Goal: Communication & Community: Answer question/provide support

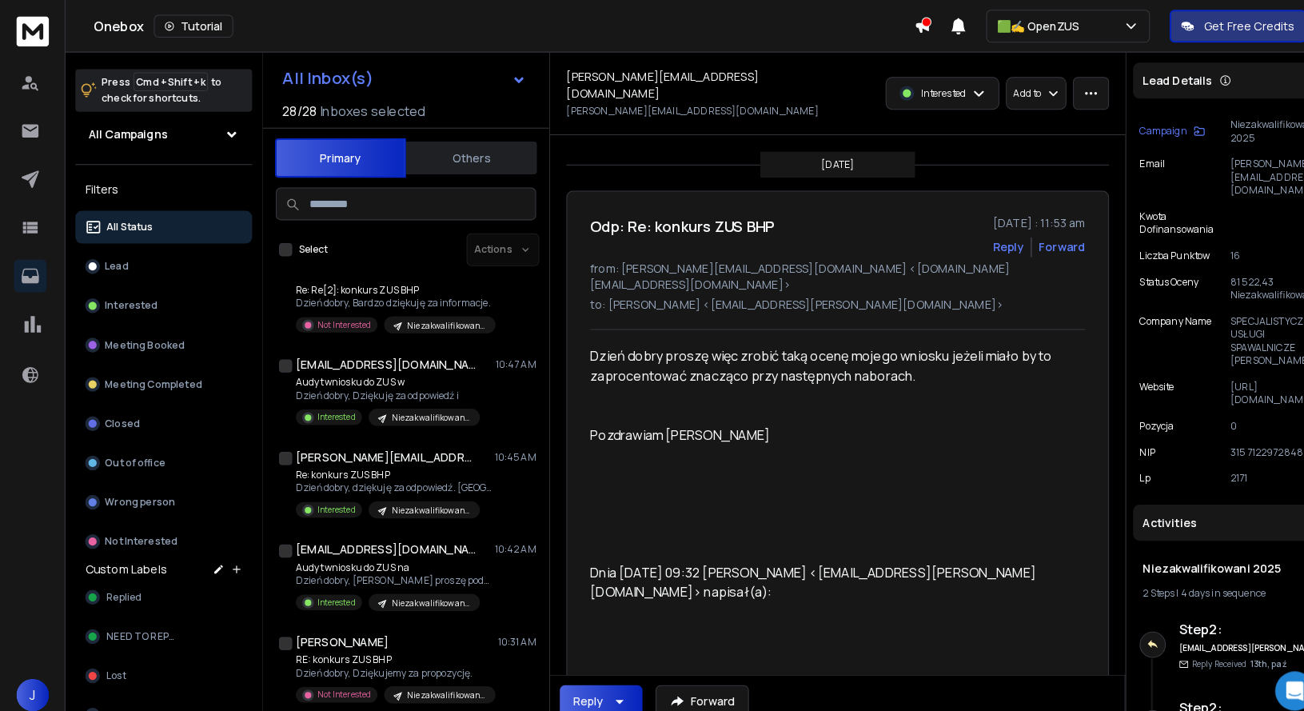
scroll to position [1027, 0]
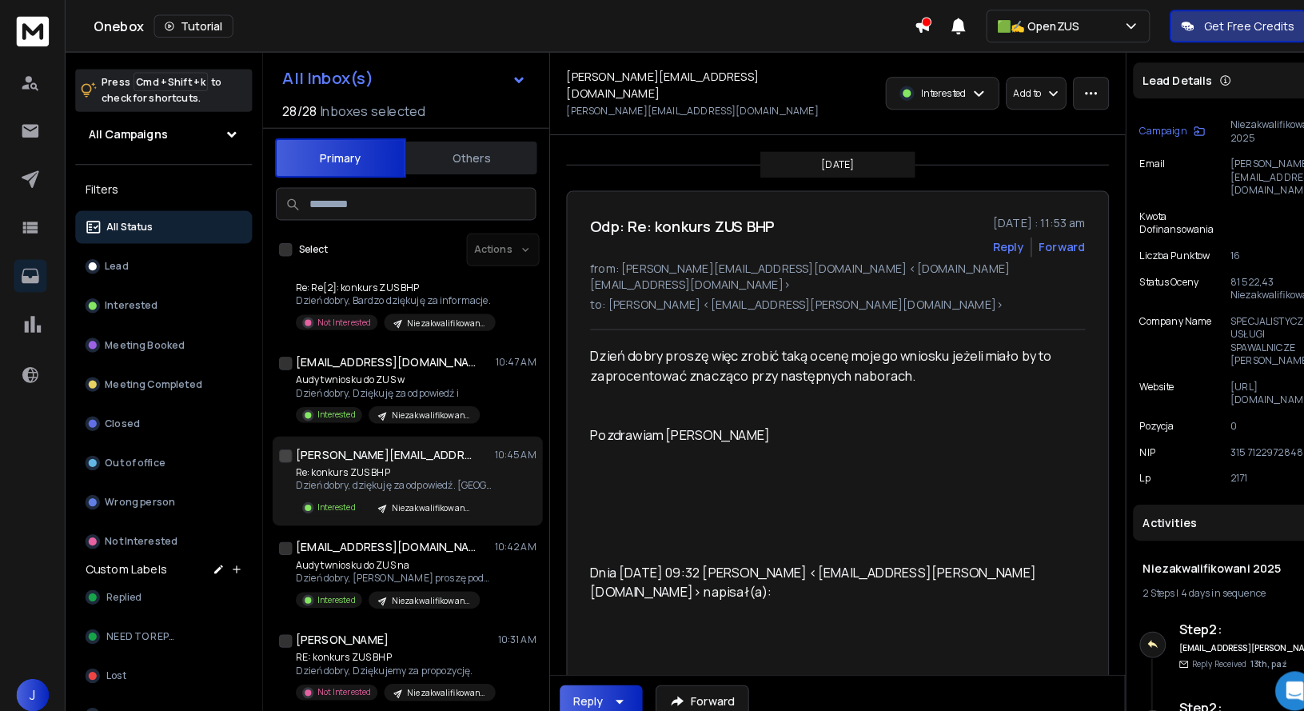
click at [436, 455] on p "Re: konkurs ZUS BHP" at bounding box center [385, 461] width 192 height 13
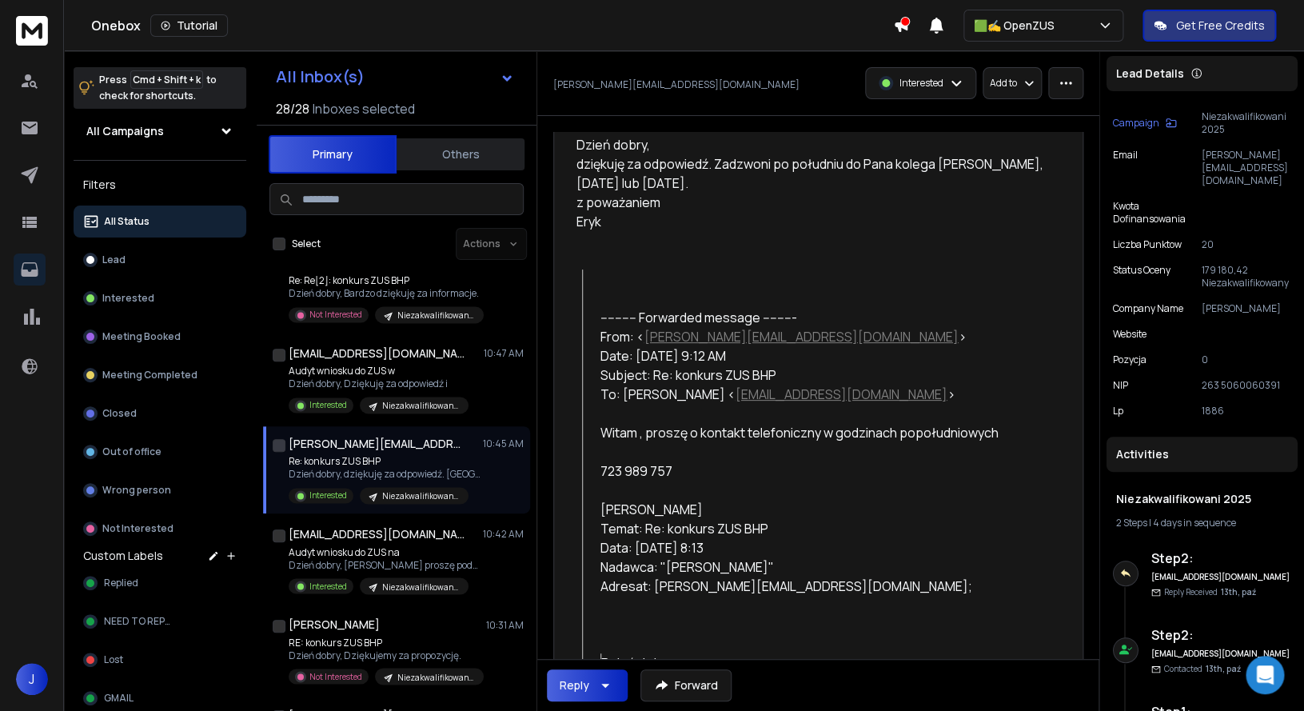
scroll to position [212, 0]
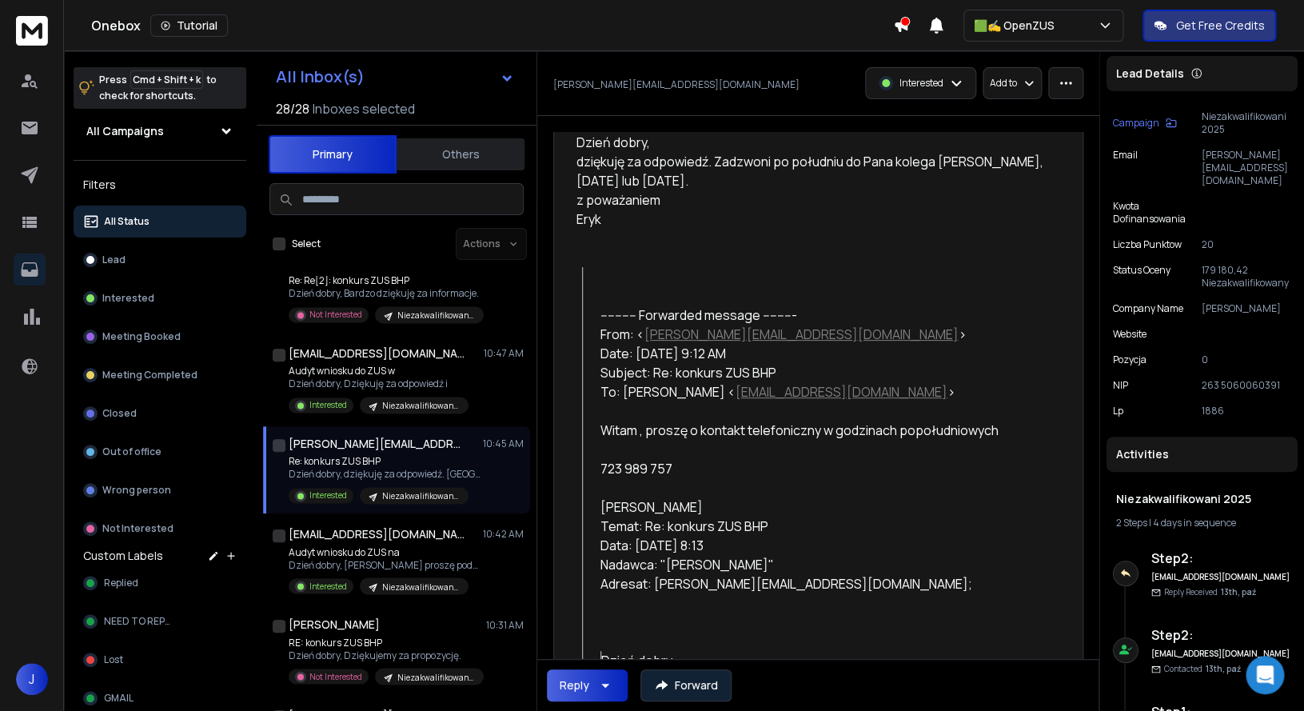
click at [711, 687] on button "Forward" at bounding box center [685, 685] width 91 height 32
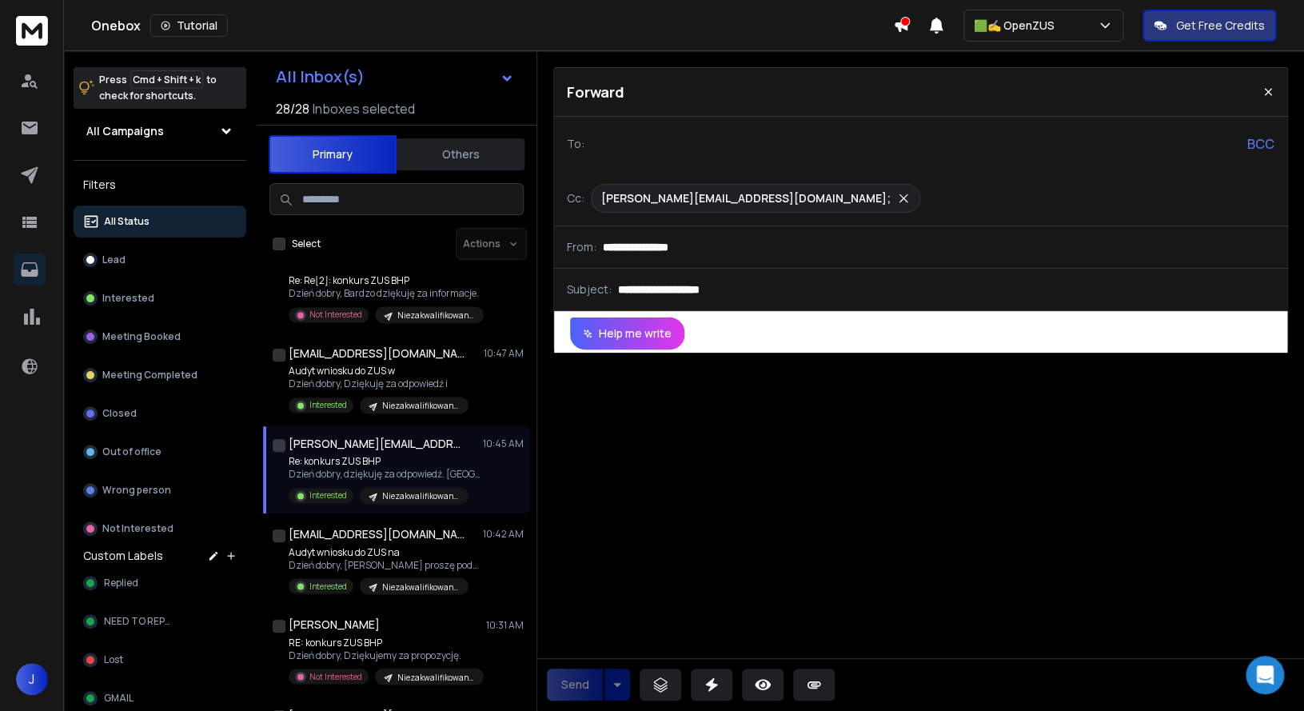
scroll to position [0, 0]
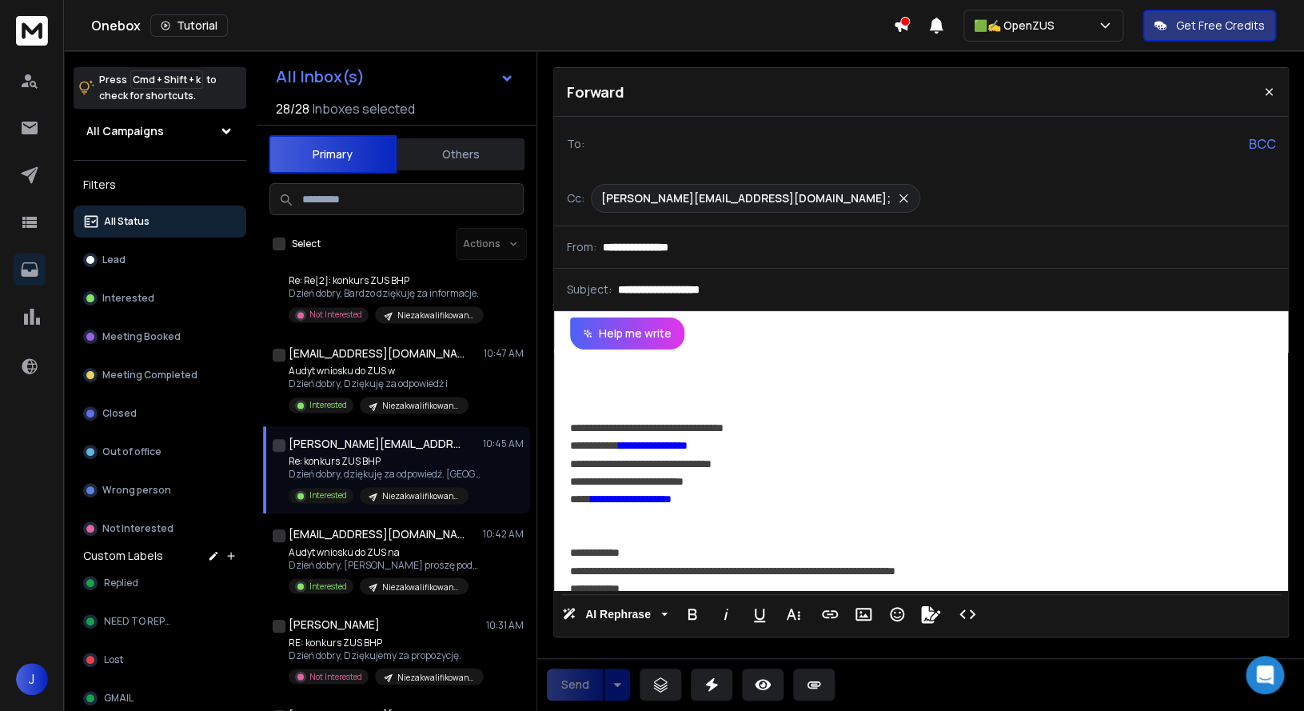
click at [759, 141] on div at bounding box center [916, 143] width 651 height 29
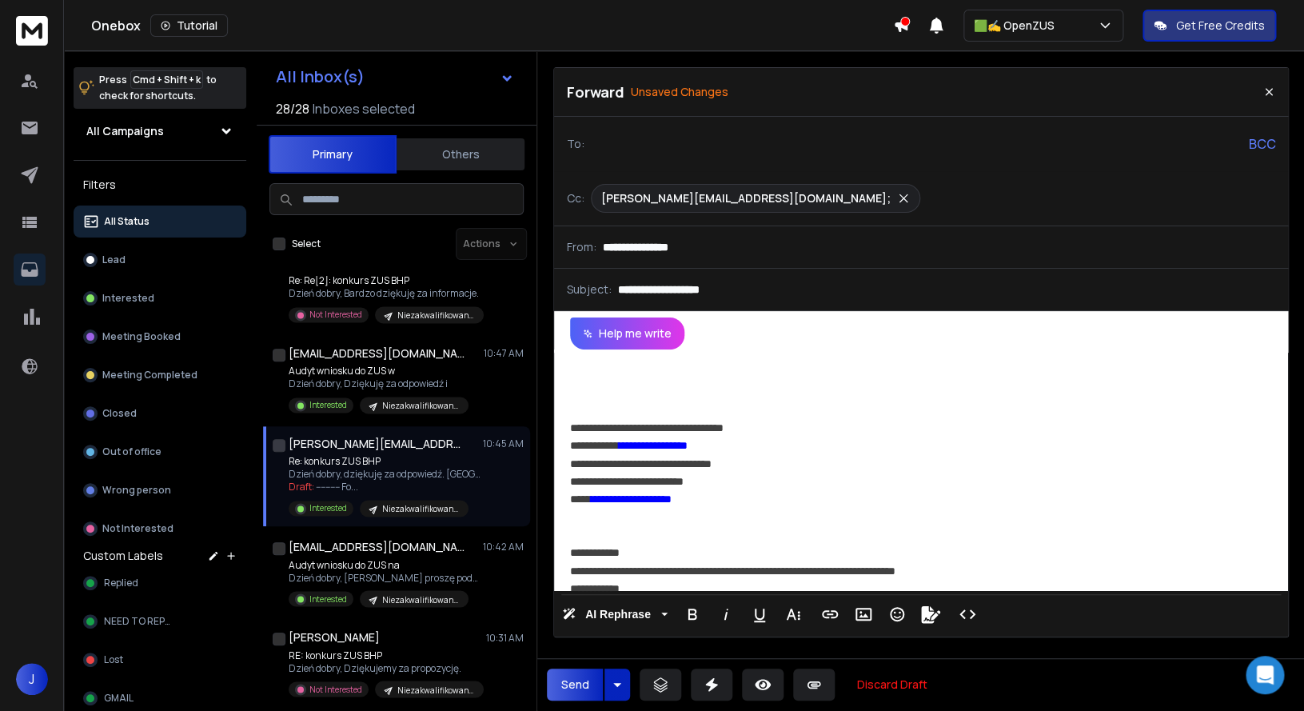
click at [703, 145] on input at bounding box center [647, 143] width 112 height 29
type input "**********"
click at [663, 378] on div "**********" at bounding box center [921, 469] width 734 height 241
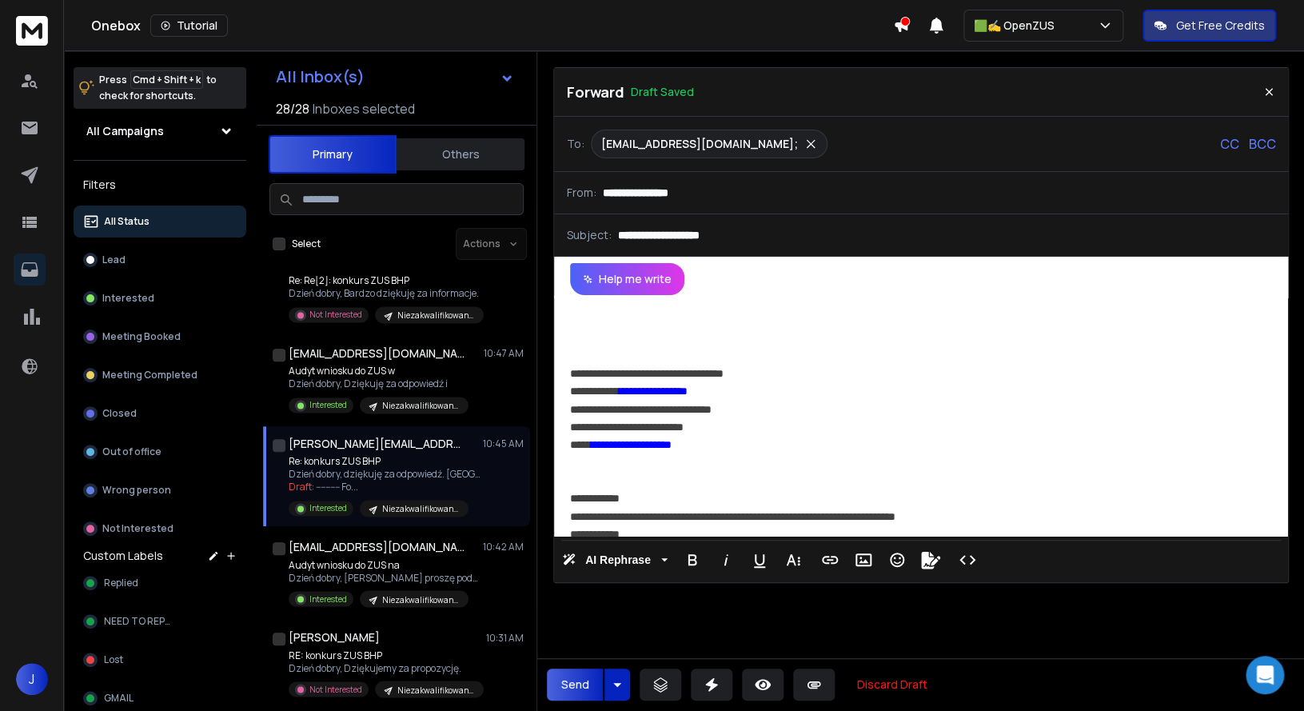
click at [644, 324] on div at bounding box center [921, 320] width 702 height 18
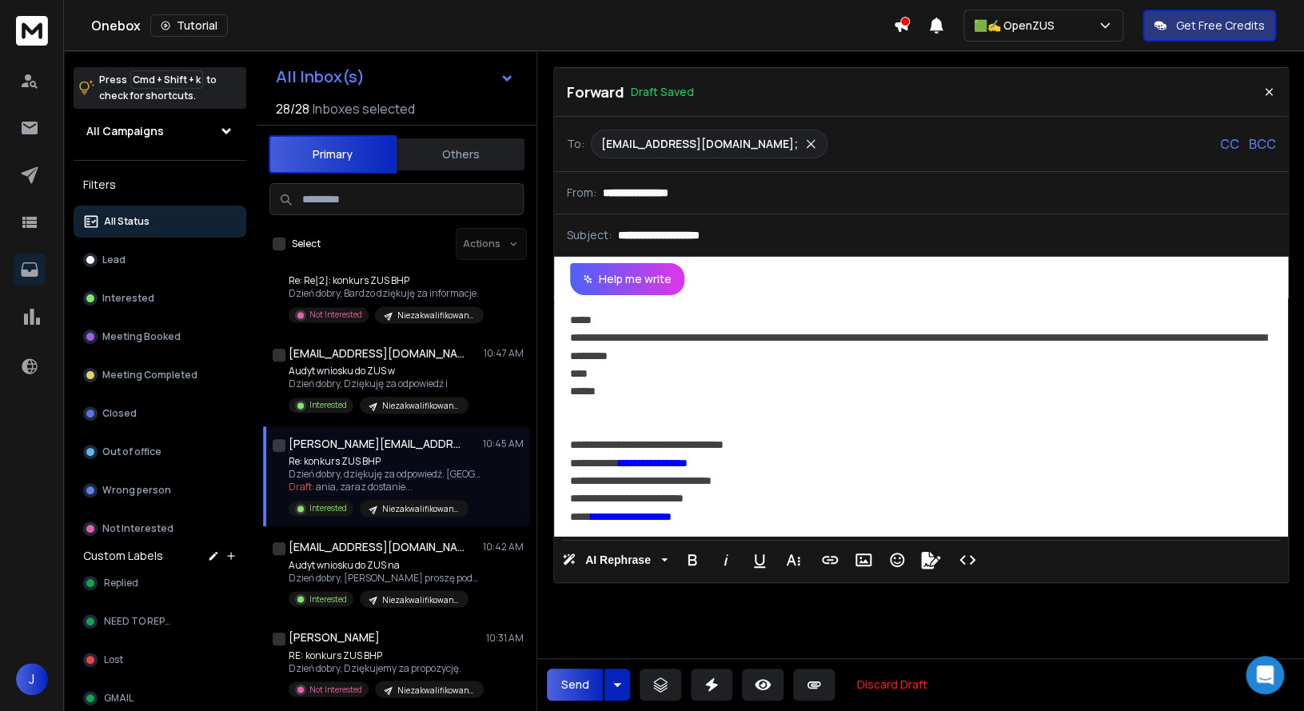
click at [572, 688] on button "Send" at bounding box center [575, 684] width 56 height 32
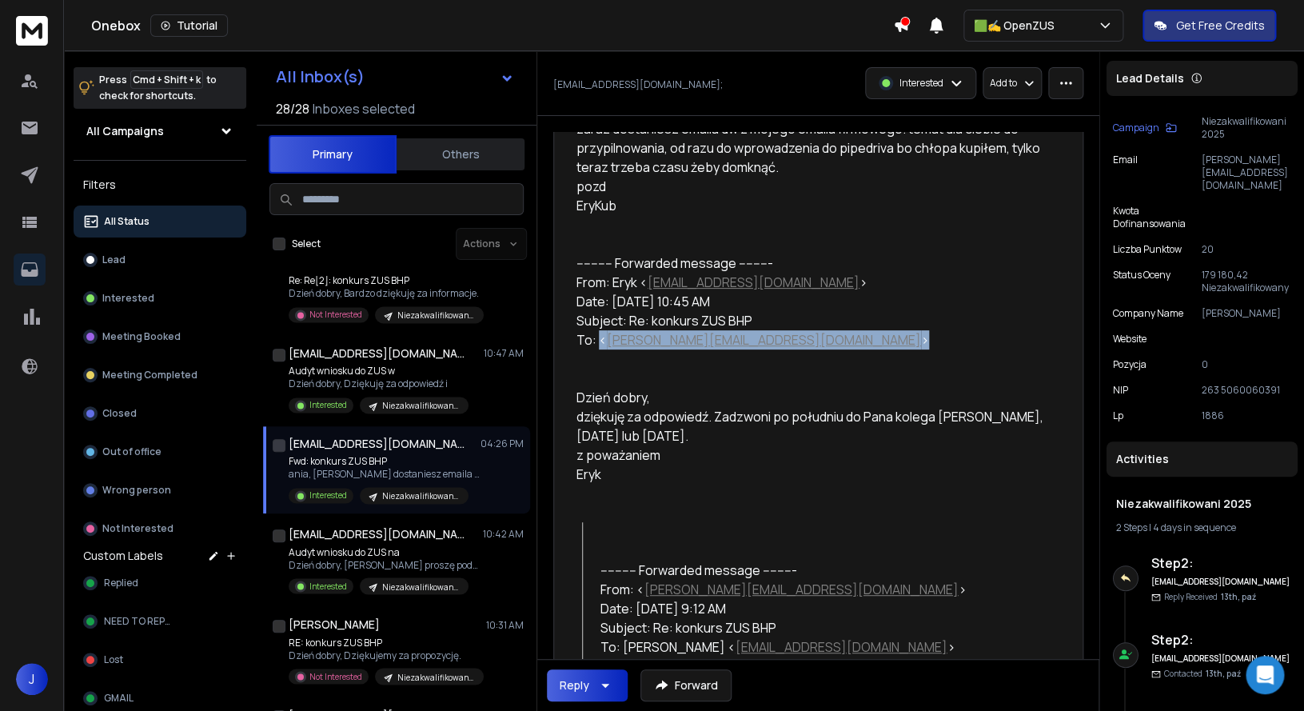
scroll to position [228, 0]
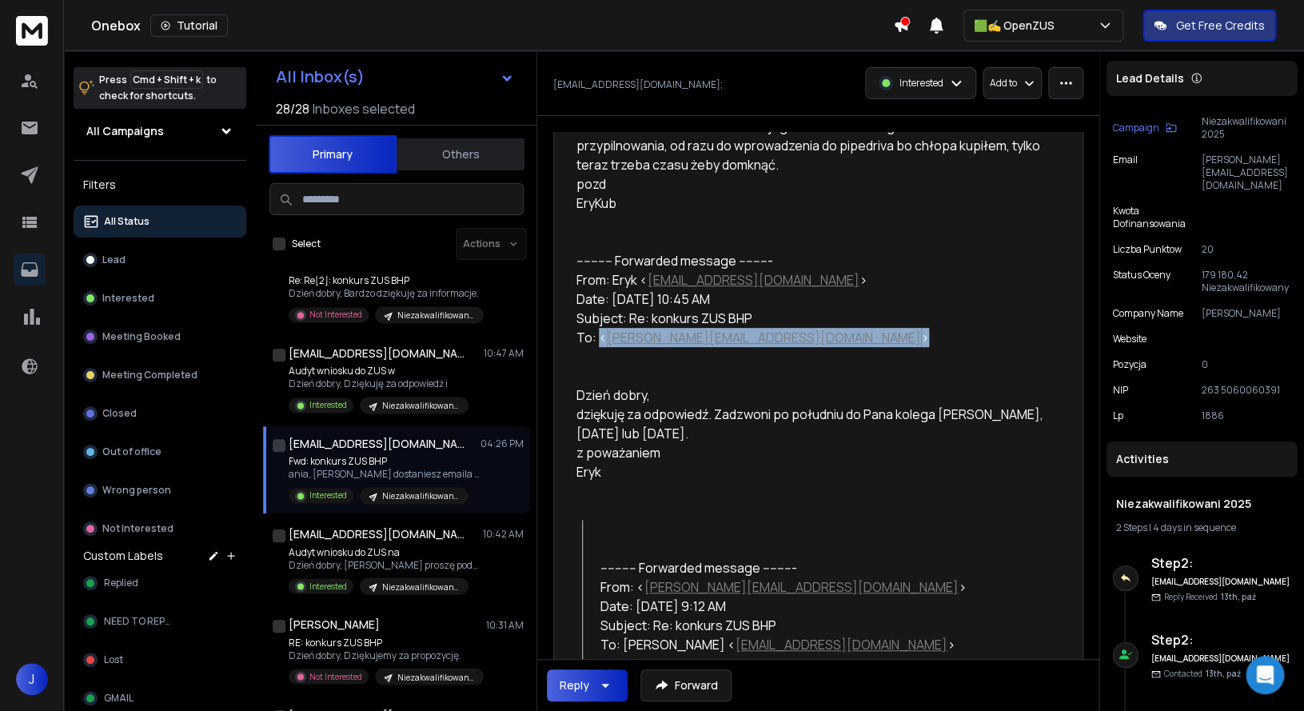
drag, startPoint x: 730, startPoint y: 335, endPoint x: 624, endPoint y: 337, distance: 105.5
click at [599, 341] on div "To: < [PERSON_NAME][EMAIL_ADDRESS][DOMAIN_NAME] >" at bounding box center [809, 337] width 467 height 19
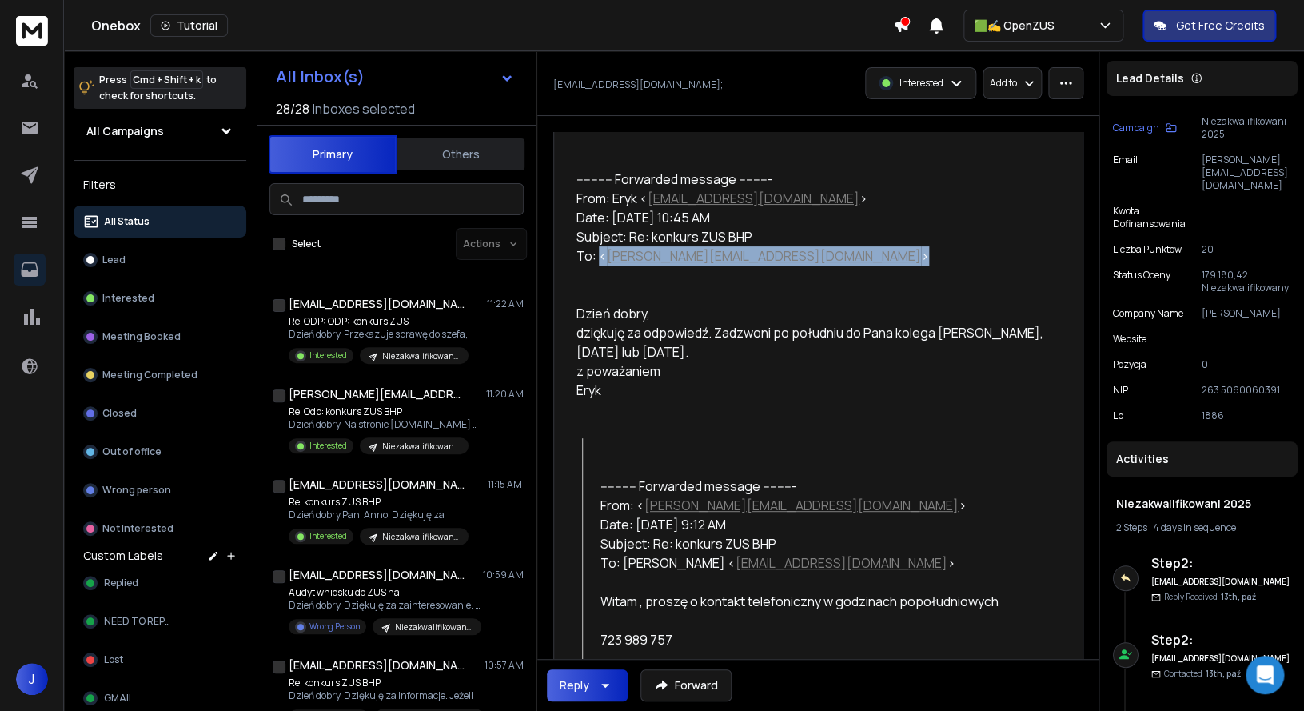
scroll to position [0, 0]
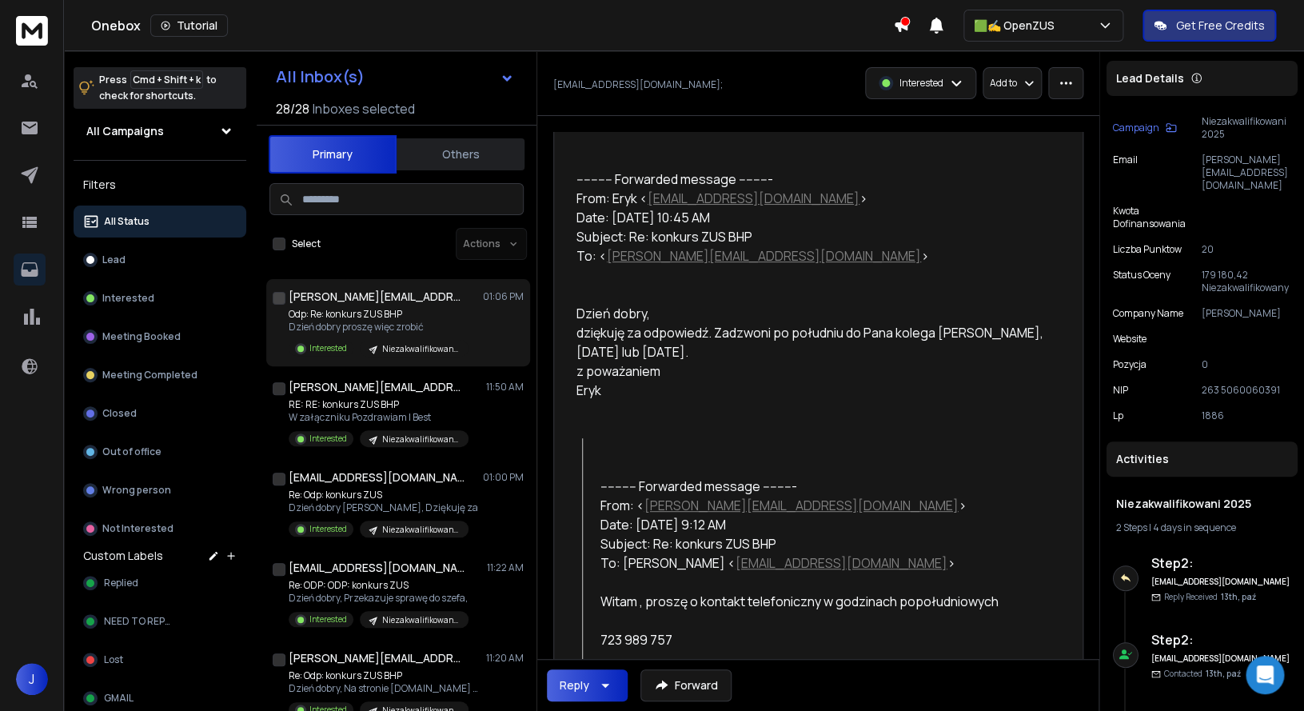
click at [372, 303] on h1 "[PERSON_NAME][EMAIL_ADDRESS][DOMAIN_NAME]" at bounding box center [377, 297] width 176 height 16
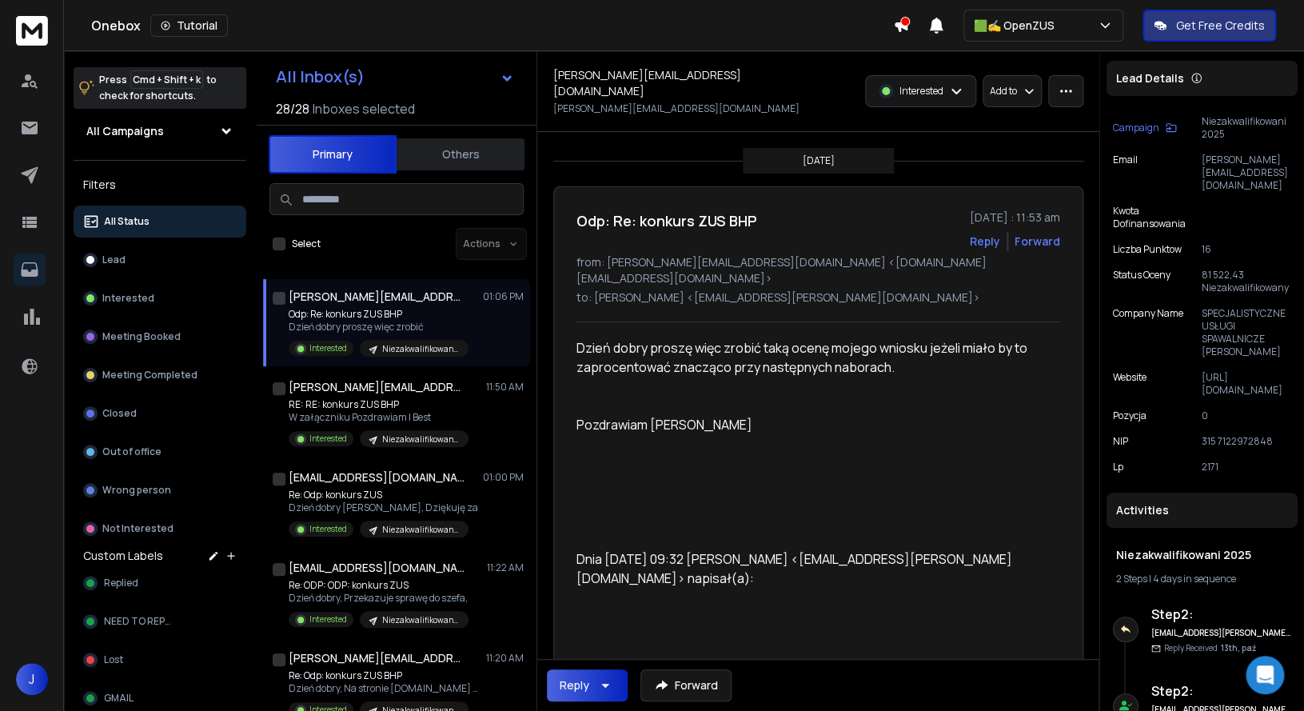
drag, startPoint x: 384, startPoint y: 404, endPoint x: 383, endPoint y: 333, distance: 71.9
click at [382, 404] on p "RE: RE: konkurs ZUS BHP" at bounding box center [379, 404] width 180 height 13
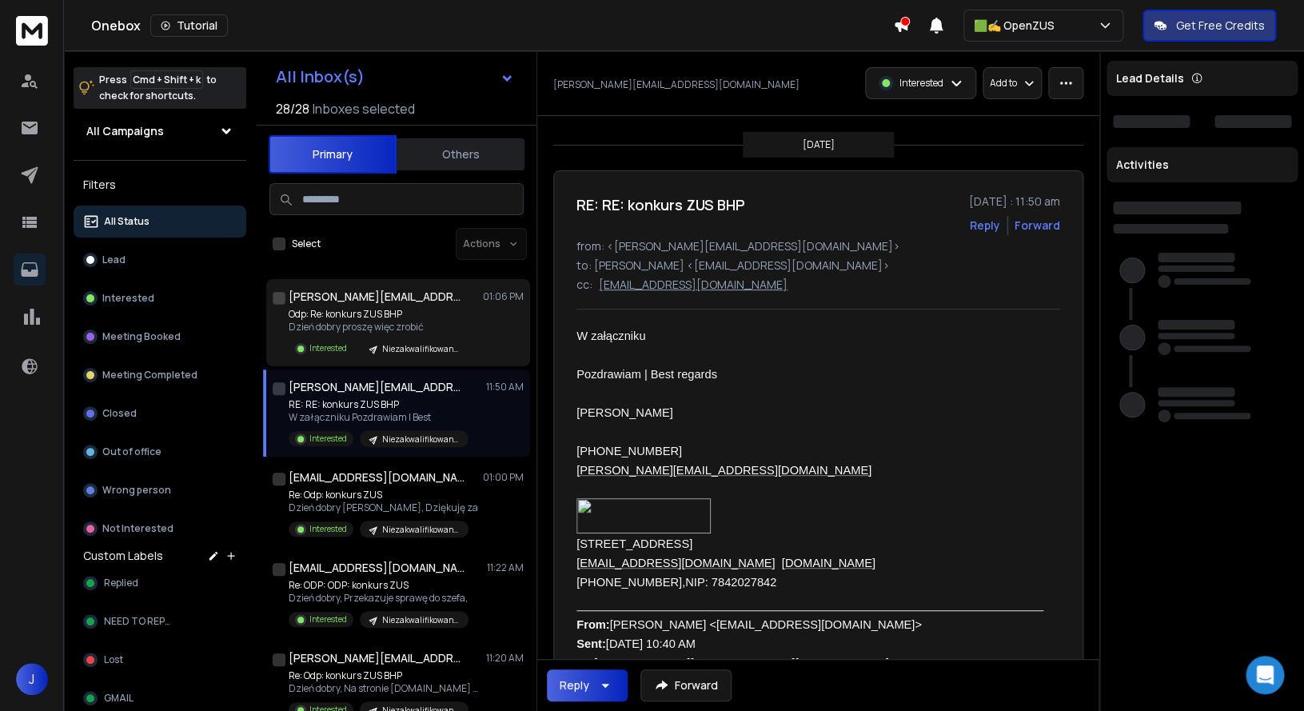
click at [381, 321] on p "Dzień dobry proszę więc zrobić" at bounding box center [379, 327] width 180 height 13
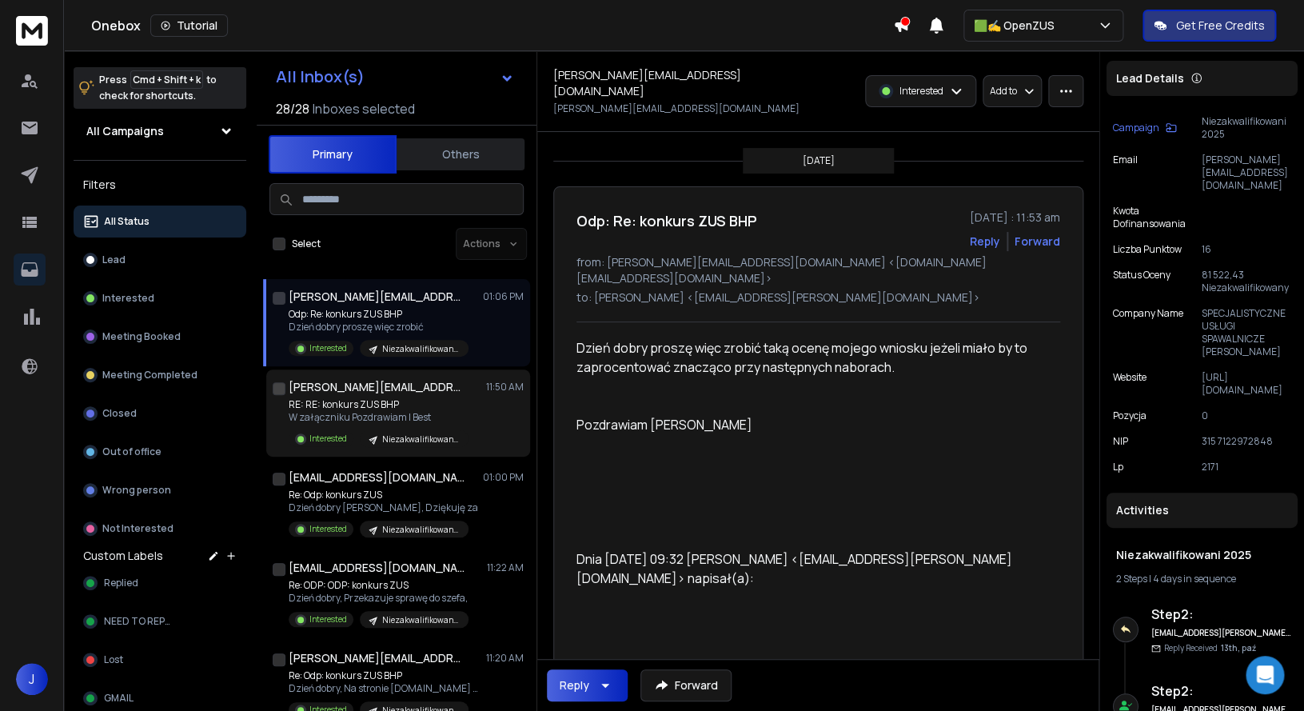
click at [361, 404] on p "RE: RE: konkurs ZUS BHP" at bounding box center [379, 404] width 180 height 13
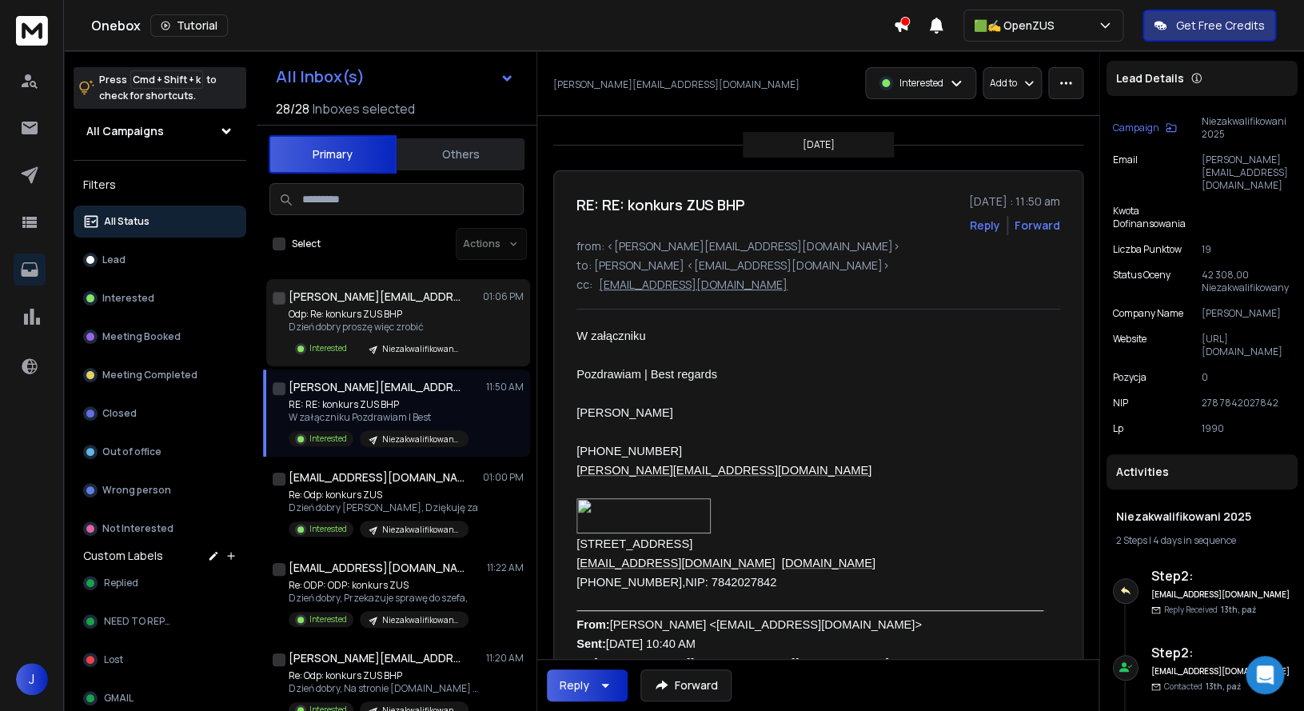
click at [376, 318] on p "Odp: Re: konkurs ZUS BHP" at bounding box center [379, 314] width 180 height 13
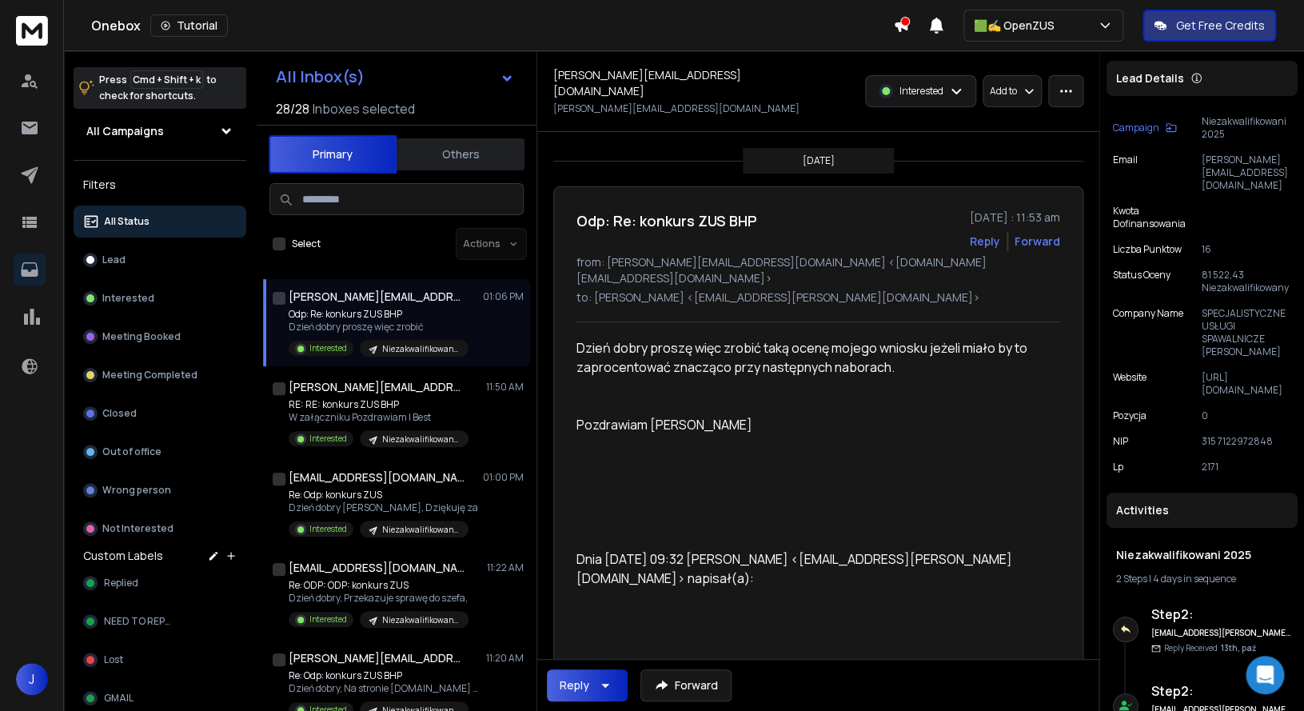
click at [1209, 627] on h6 "[EMAIL_ADDRESS][PERSON_NAME][DOMAIN_NAME]" at bounding box center [1221, 633] width 140 height 12
click at [1173, 604] on h6 "Step 2 :" at bounding box center [1221, 613] width 140 height 19
click at [1198, 627] on h6 "[EMAIL_ADDRESS][PERSON_NAME][DOMAIN_NAME]" at bounding box center [1221, 633] width 140 height 12
click at [1204, 681] on div "Step 2 : [PERSON_NAME][EMAIL_ADDRESS][DOMAIN_NAME] Contacted 13th, paź" at bounding box center [1221, 706] width 140 height 50
click at [1196, 604] on div "Step 2 : [PERSON_NAME][EMAIL_ADDRESS][DOMAIN_NAME] Reply Received 13th, paź" at bounding box center [1221, 629] width 140 height 50
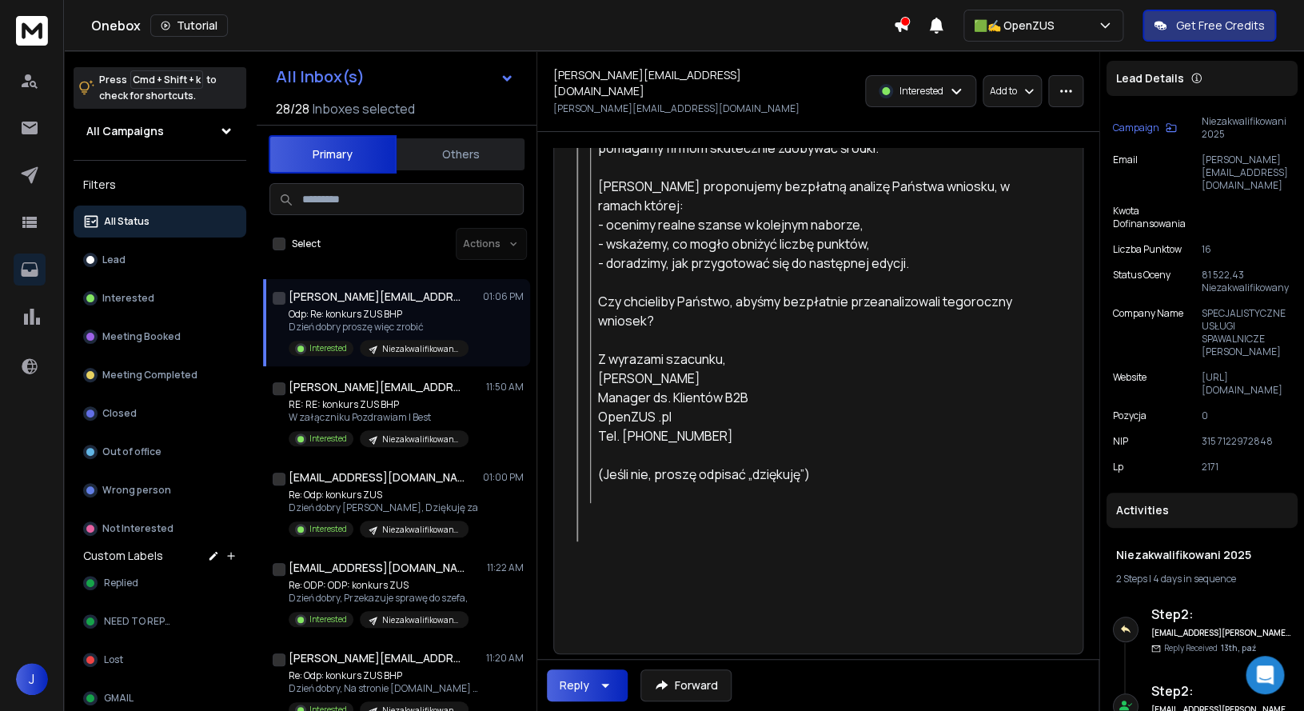
scroll to position [1186, 0]
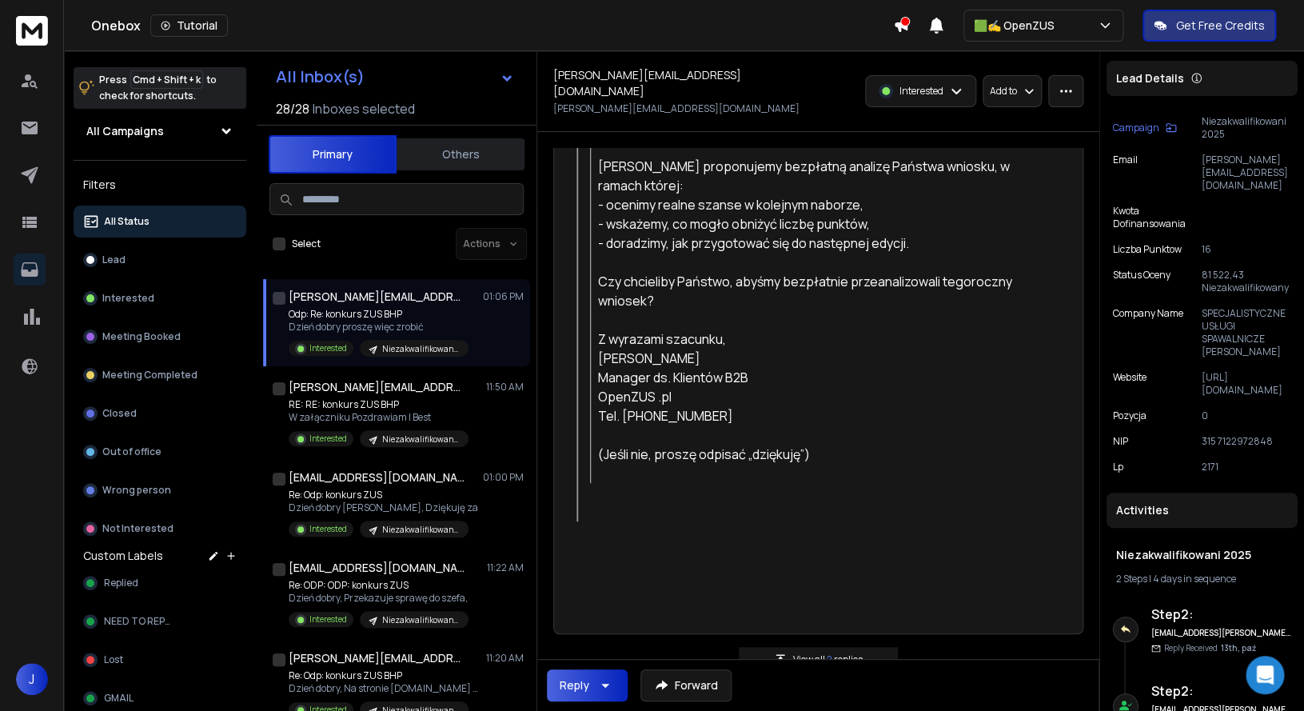
click at [1183, 642] on p "Reply Received 13th, paź" at bounding box center [1210, 648] width 92 height 12
click at [1126, 622] on icon at bounding box center [1125, 628] width 13 height 13
click at [1203, 627] on h6 "[EMAIL_ADDRESS][PERSON_NAME][DOMAIN_NAME]" at bounding box center [1221, 633] width 140 height 12
click at [1173, 710] on p "Contacted 13th, paź" at bounding box center [1202, 725] width 77 height 12
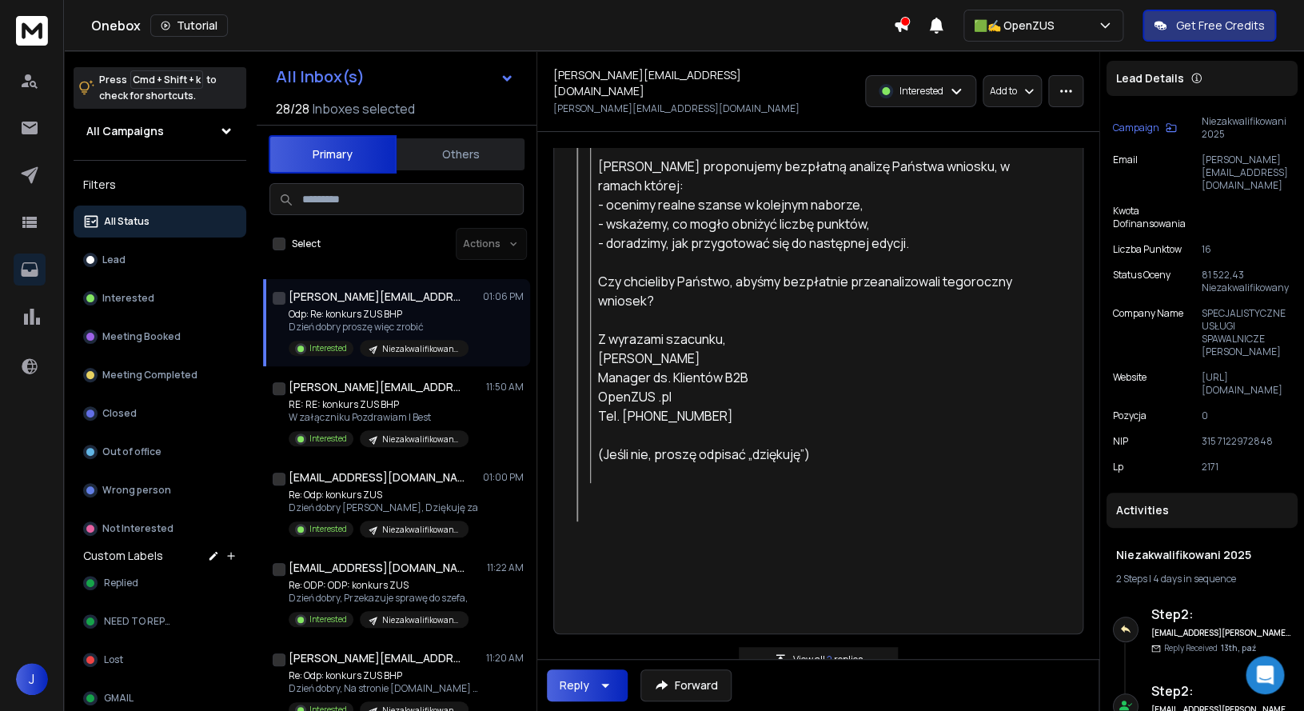
click at [1185, 604] on div "Step 2 : [PERSON_NAME][EMAIL_ADDRESS][DOMAIN_NAME] Reply Received 13th, paź" at bounding box center [1221, 629] width 140 height 50
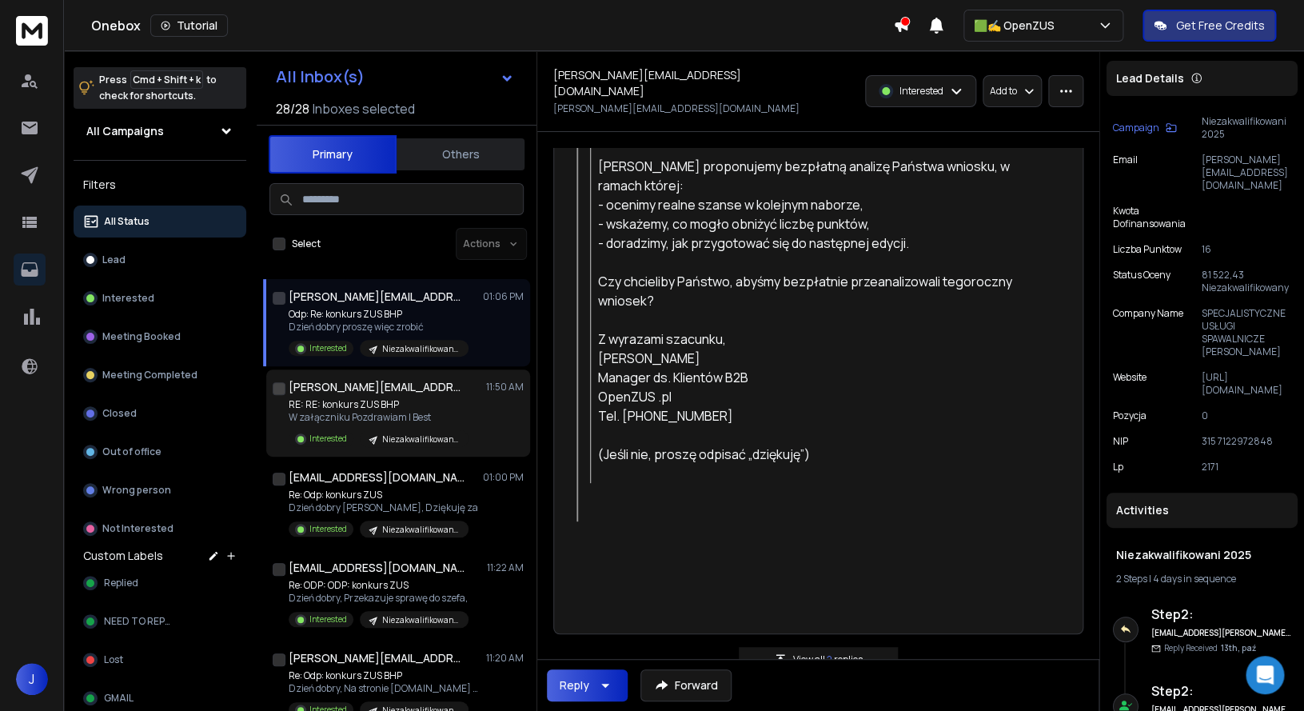
click at [404, 392] on div "[PERSON_NAME][EMAIL_ADDRESS][DOMAIN_NAME] 11:50 AM" at bounding box center [406, 387] width 235 height 16
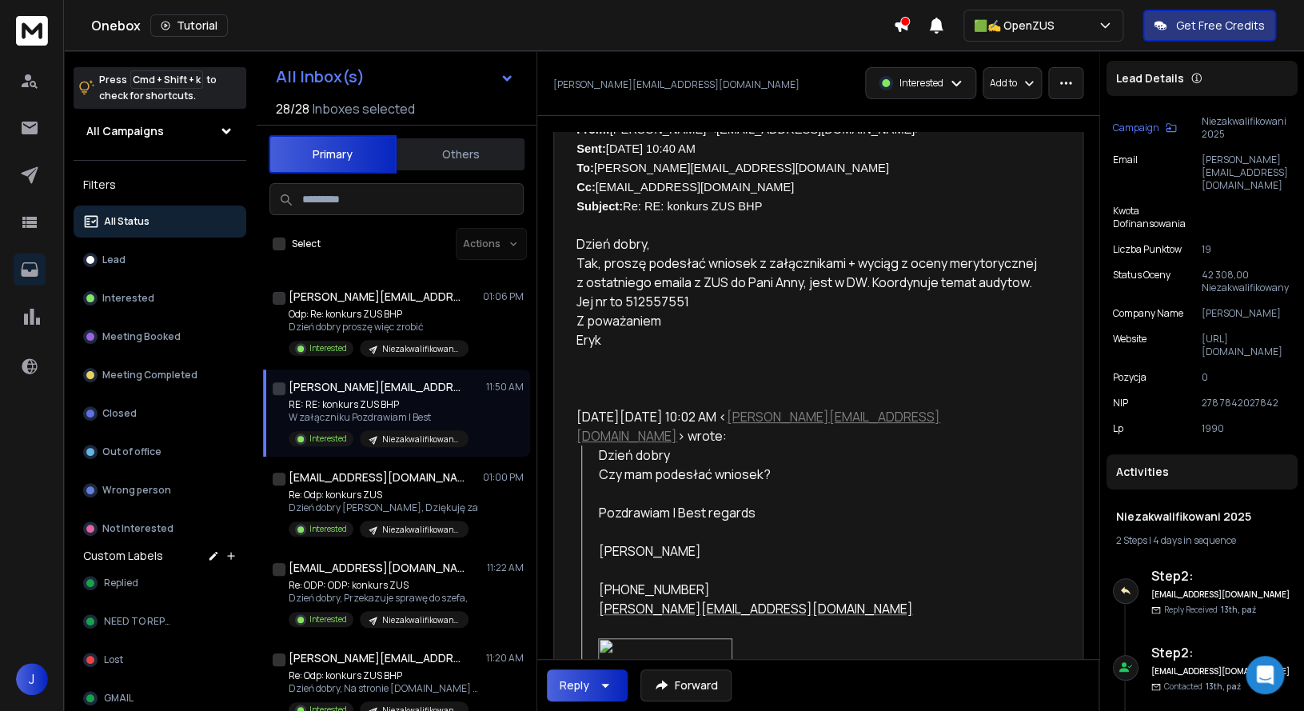
scroll to position [0, 0]
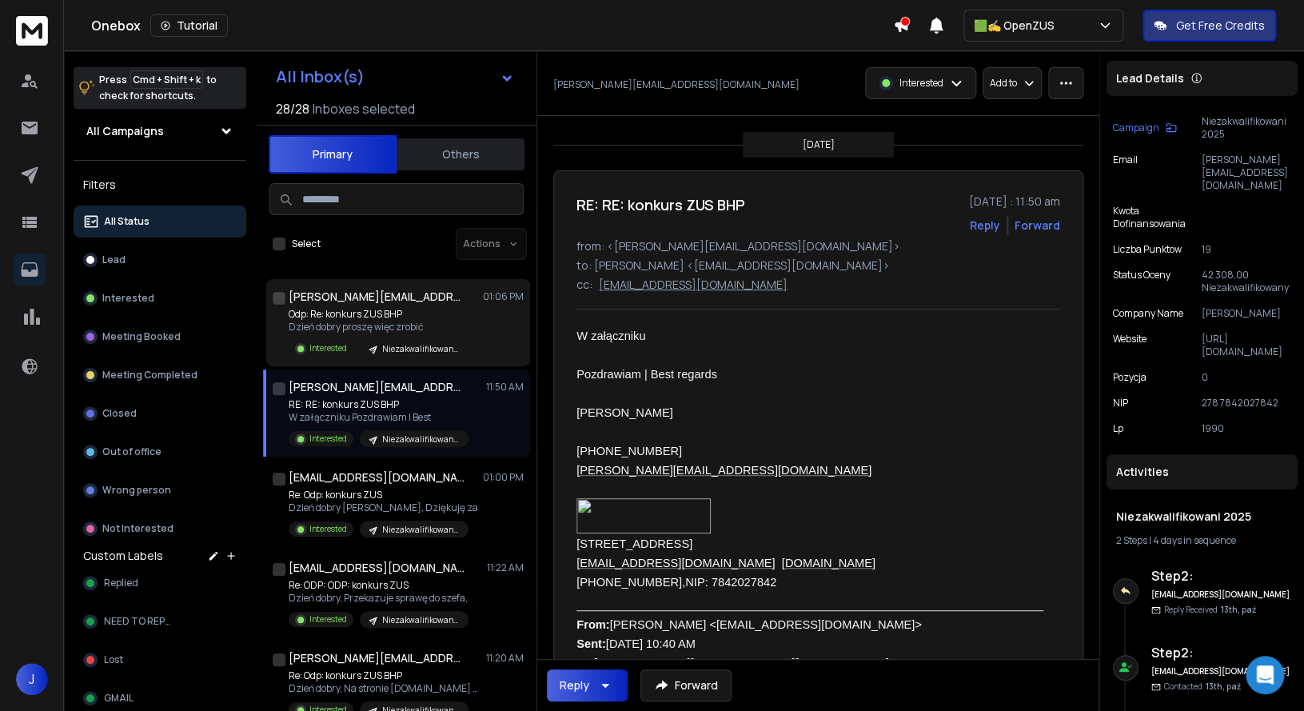
click at [414, 330] on p "Dzień dobry proszę więc zrobić" at bounding box center [379, 327] width 180 height 13
